Goal: Task Accomplishment & Management: Use online tool/utility

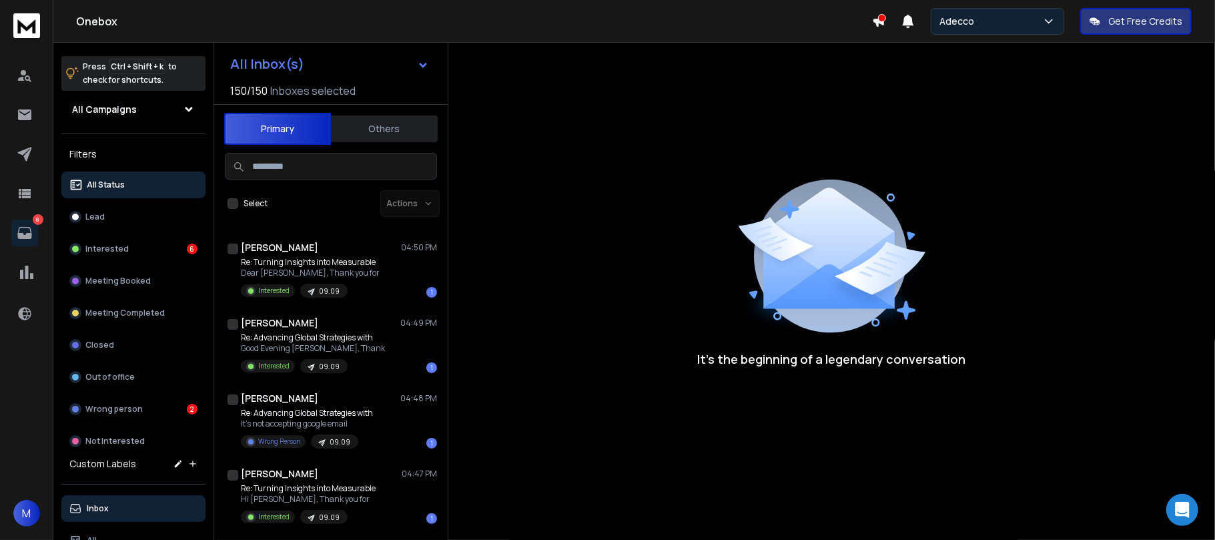
click at [979, 22] on p "Adecco" at bounding box center [959, 21] width 40 height 13
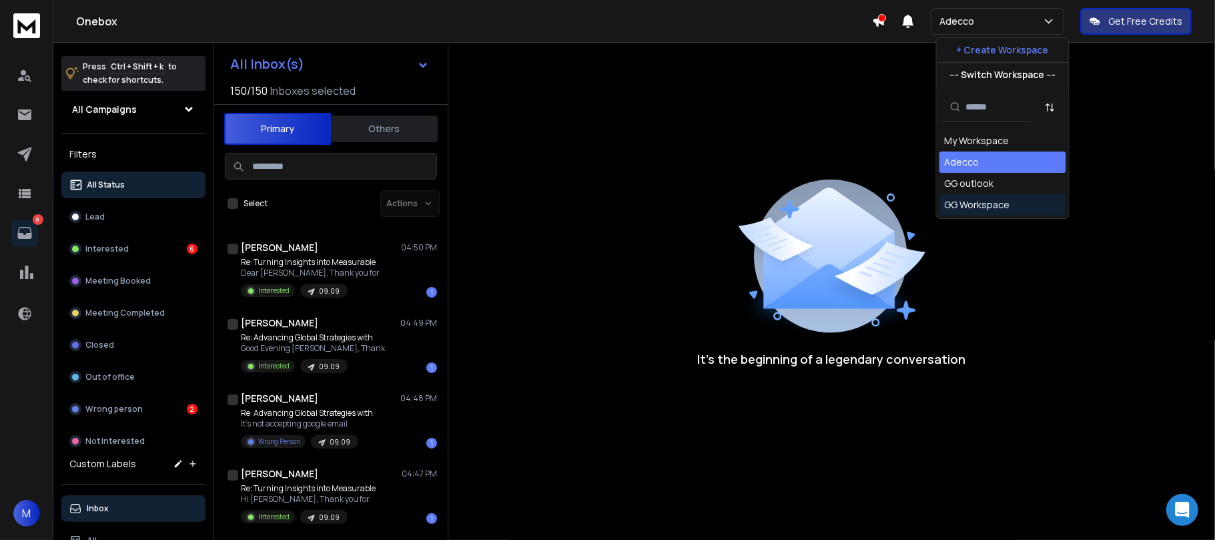
click at [977, 203] on div "GG Workspace" at bounding box center [976, 204] width 65 height 13
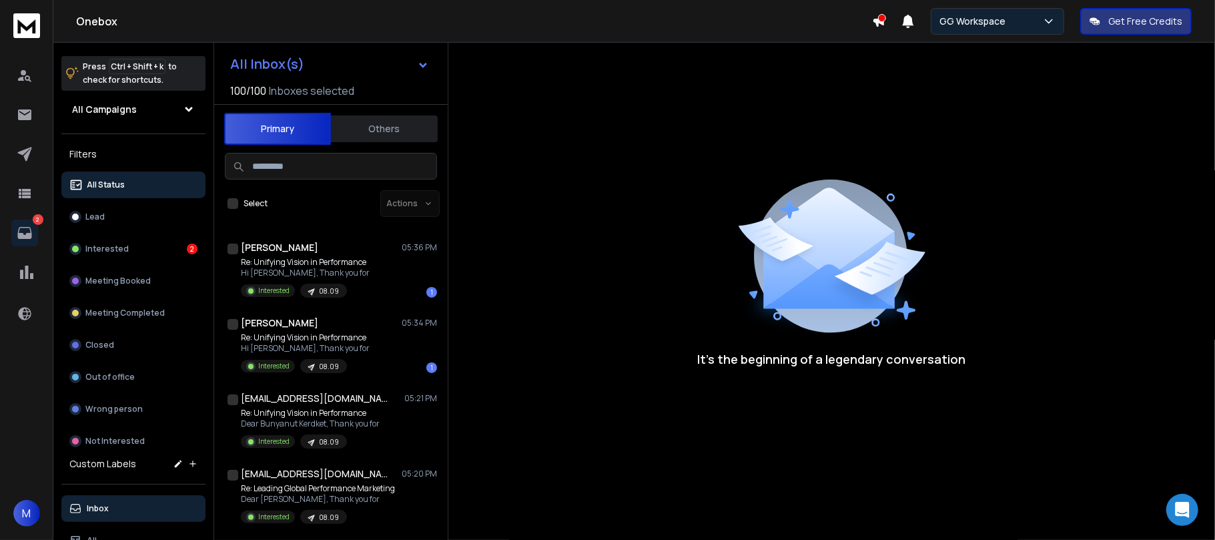
click at [1019, 20] on div "GG Workspace" at bounding box center [997, 21] width 116 height 13
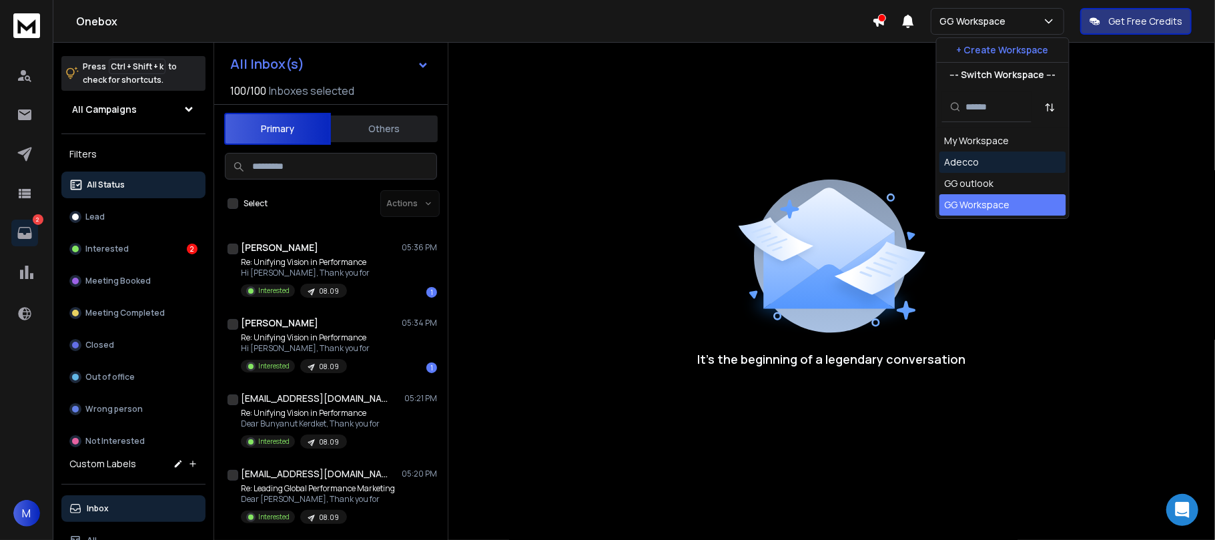
click at [974, 161] on div "Adecco" at bounding box center [961, 161] width 35 height 13
